Goal: Task Accomplishment & Management: Manage account settings

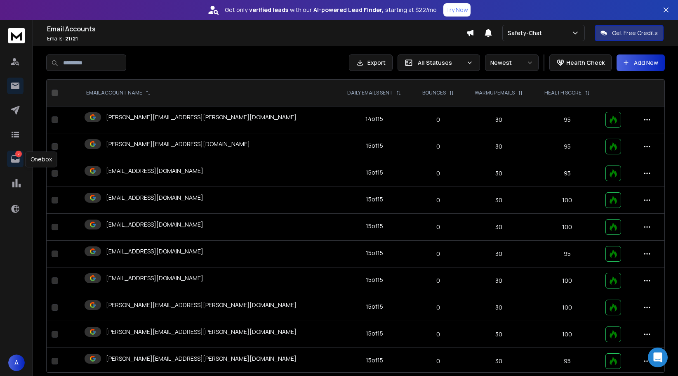
click at [10, 154] on link "2" at bounding box center [15, 159] width 16 height 16
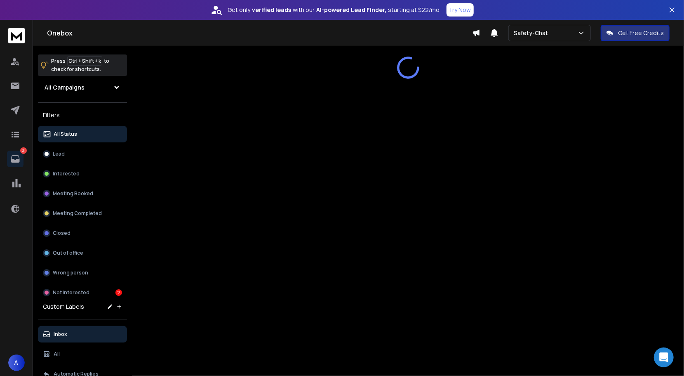
click at [72, 288] on div "All Status Lead Interested Meeting Booked Meeting Completed Closed Out of offic…" at bounding box center [82, 213] width 89 height 175
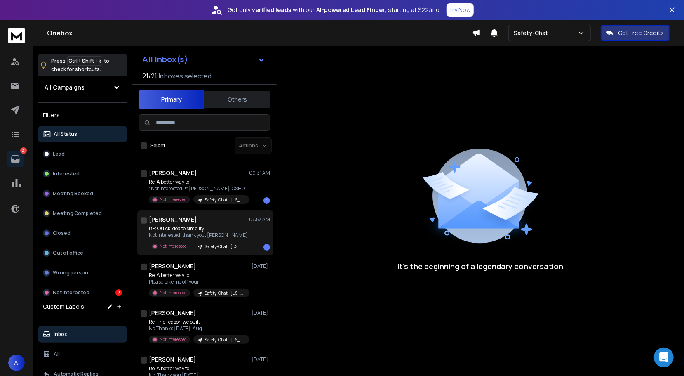
click at [223, 231] on p "RE: Quick idea to simplify" at bounding box center [198, 228] width 99 height 7
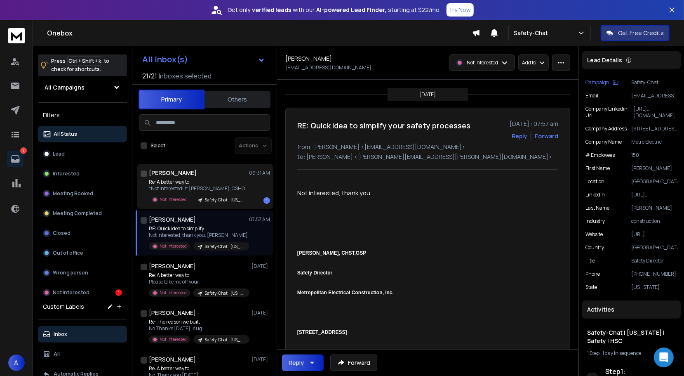
click at [177, 173] on h1 "[PERSON_NAME]" at bounding box center [173, 173] width 48 height 8
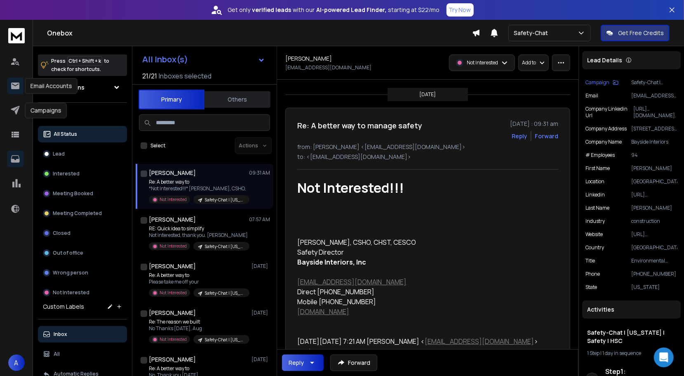
click at [14, 87] on icon at bounding box center [15, 85] width 8 height 7
